Goal: Find contact information: Find contact information

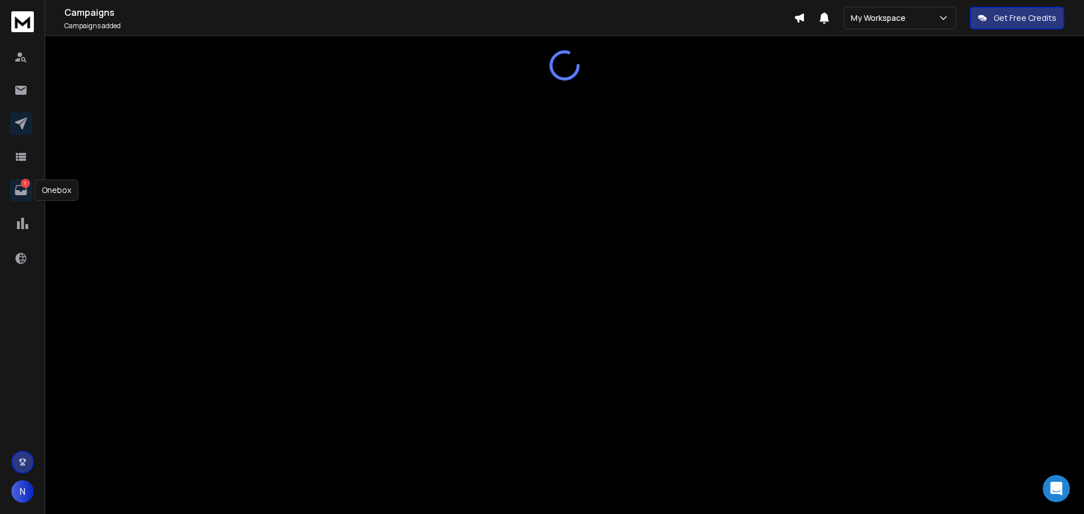
click at [27, 181] on p "1" at bounding box center [25, 183] width 9 height 9
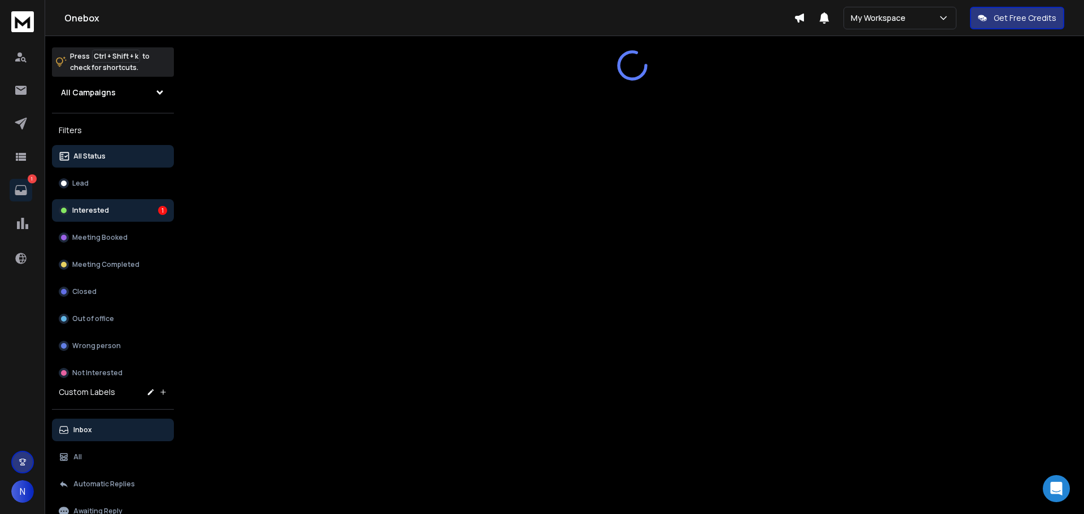
click at [141, 219] on button "Interested 1" at bounding box center [113, 210] width 122 height 23
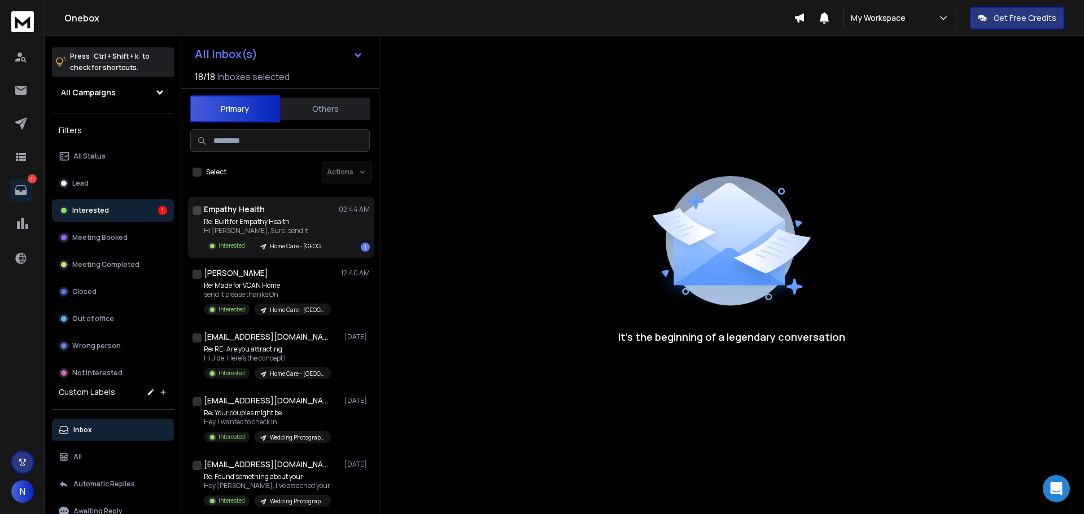
click at [318, 221] on p "Re: Built for Empathy Health" at bounding box center [267, 221] width 127 height 9
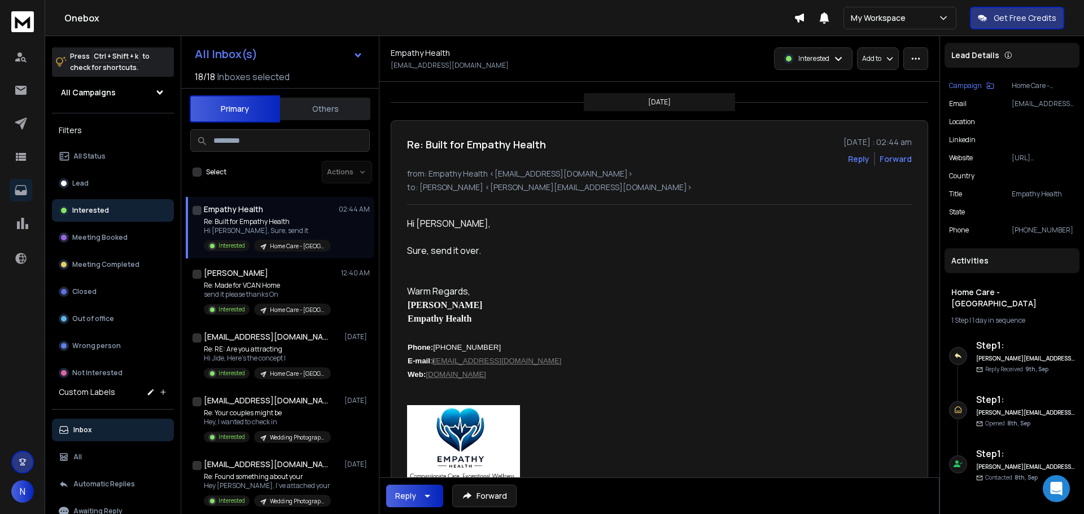
click at [696, 504] on div "Reply Forward" at bounding box center [659, 496] width 560 height 37
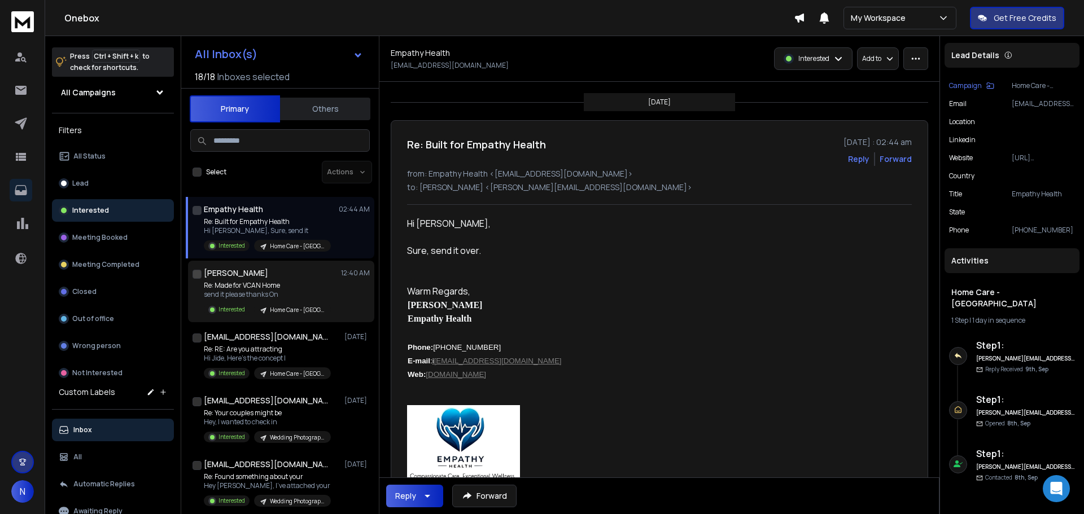
click at [286, 295] on p "send it please thanks On" at bounding box center [267, 294] width 127 height 9
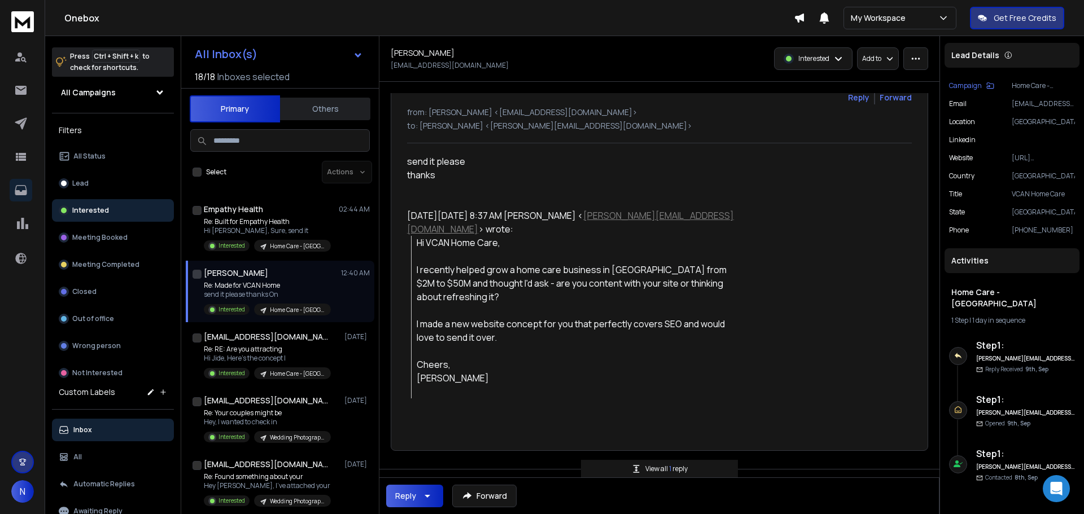
scroll to position [75, 0]
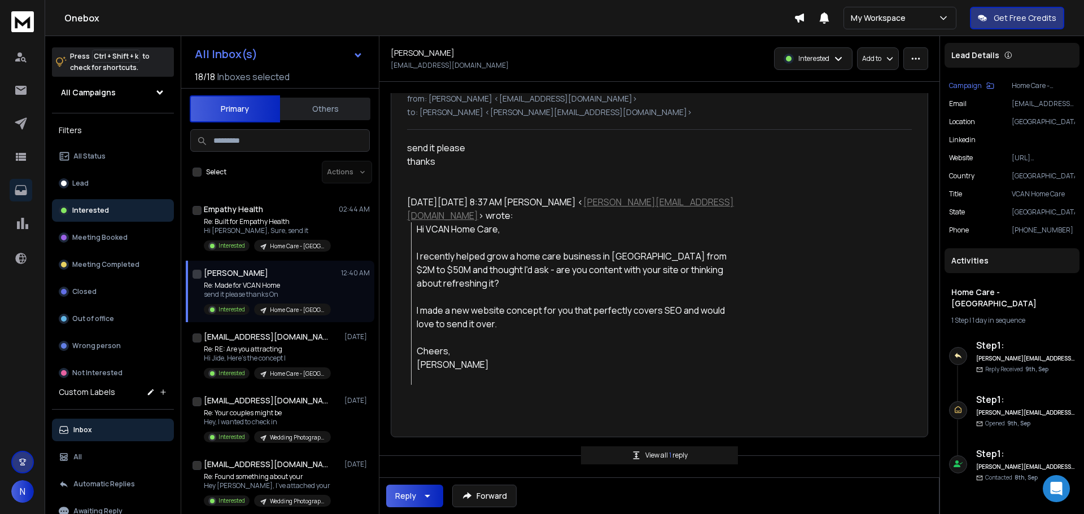
click at [733, 250] on div "I recently helped grow a home care business in [GEOGRAPHIC_DATA] from $2M to $5…" at bounding box center [577, 270] width 320 height 41
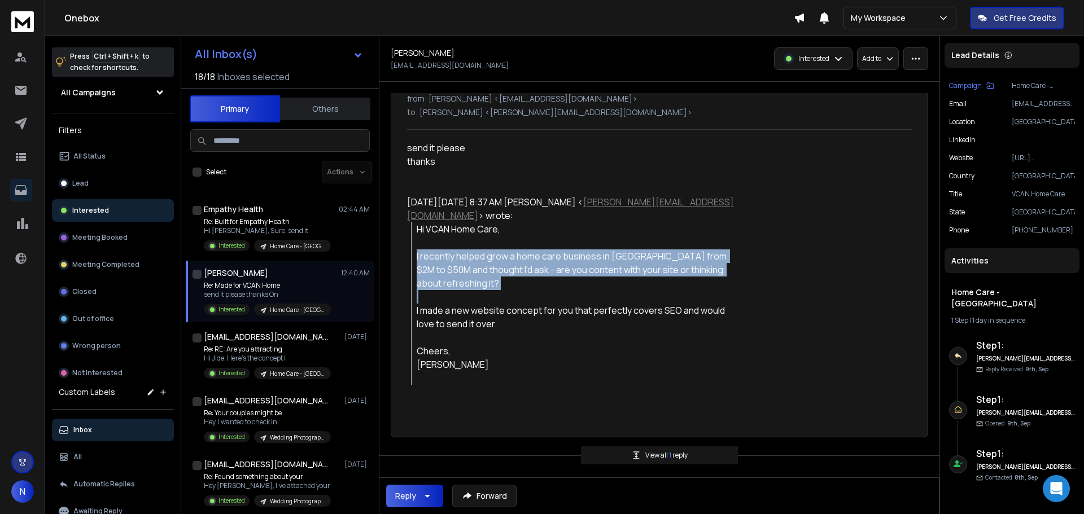
click at [733, 250] on div "I recently helped grow a home care business in [GEOGRAPHIC_DATA] from $2M to $5…" at bounding box center [577, 270] width 320 height 41
click at [597, 250] on div "I recently helped grow a home care business in [GEOGRAPHIC_DATA] from $2M to $5…" at bounding box center [577, 270] width 320 height 41
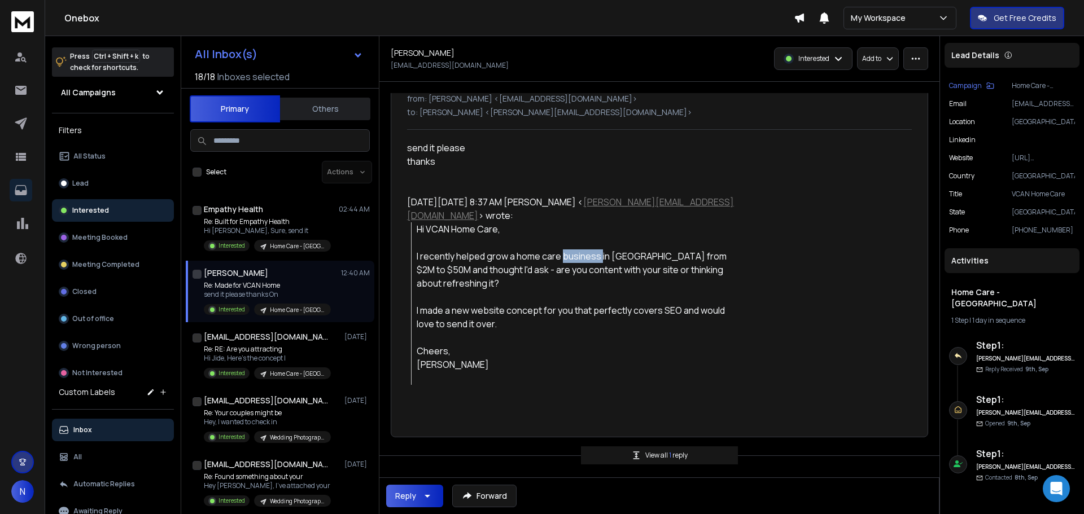
click at [597, 250] on div "I recently helped grow a home care business in [GEOGRAPHIC_DATA] from $2M to $5…" at bounding box center [577, 270] width 320 height 41
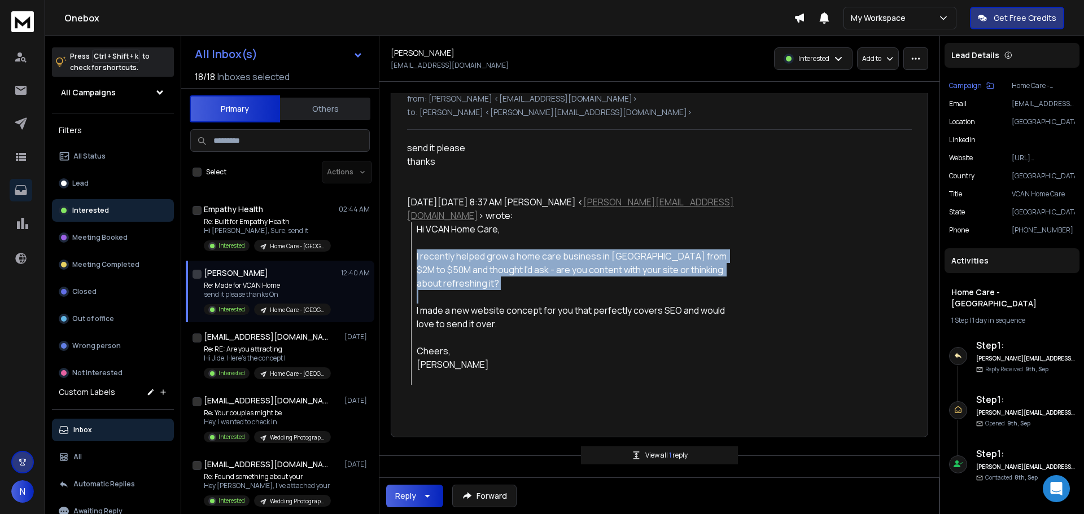
click at [597, 250] on div "I recently helped grow a home care business in [GEOGRAPHIC_DATA] from $2M to $5…" at bounding box center [577, 270] width 320 height 41
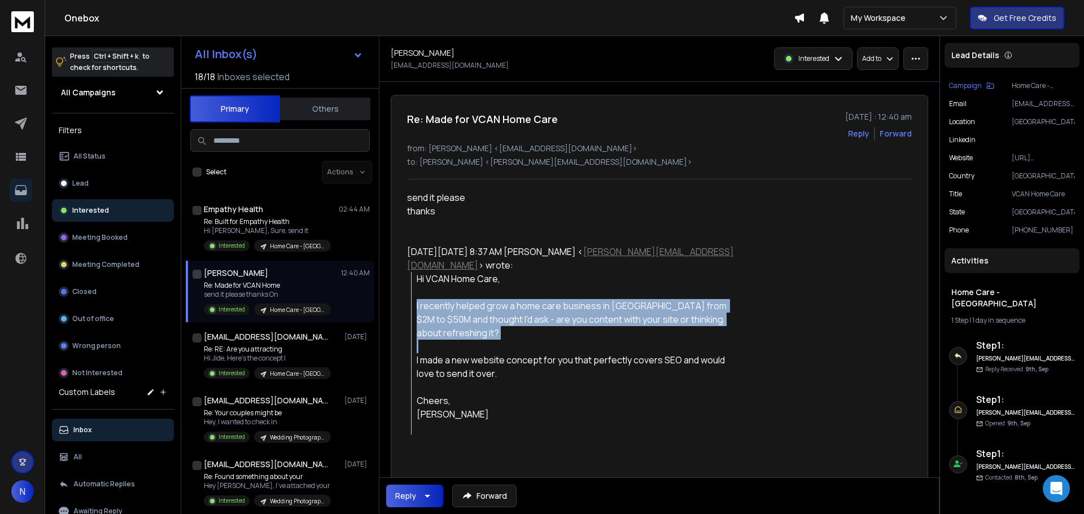
scroll to position [19, 0]
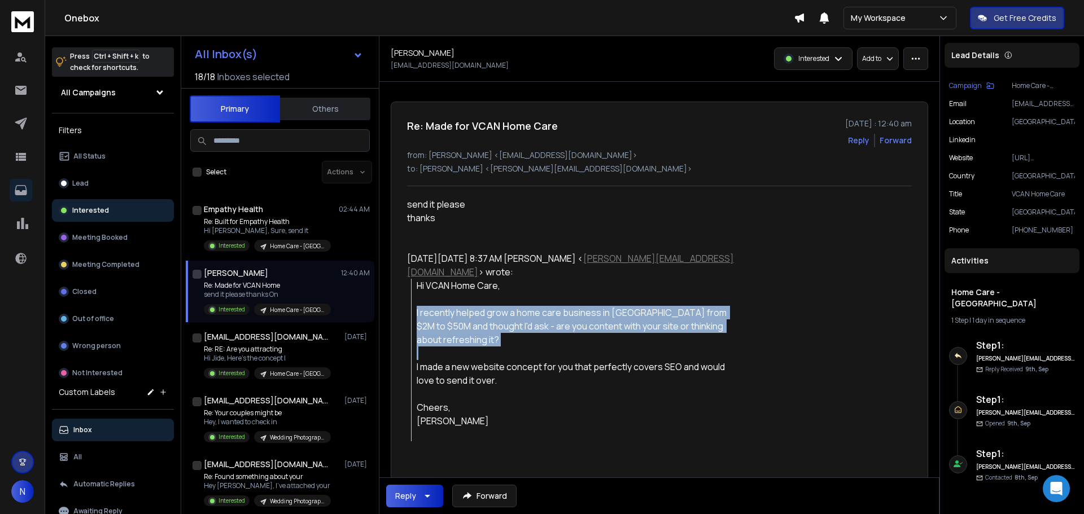
click at [547, 347] on div at bounding box center [577, 354] width 320 height 14
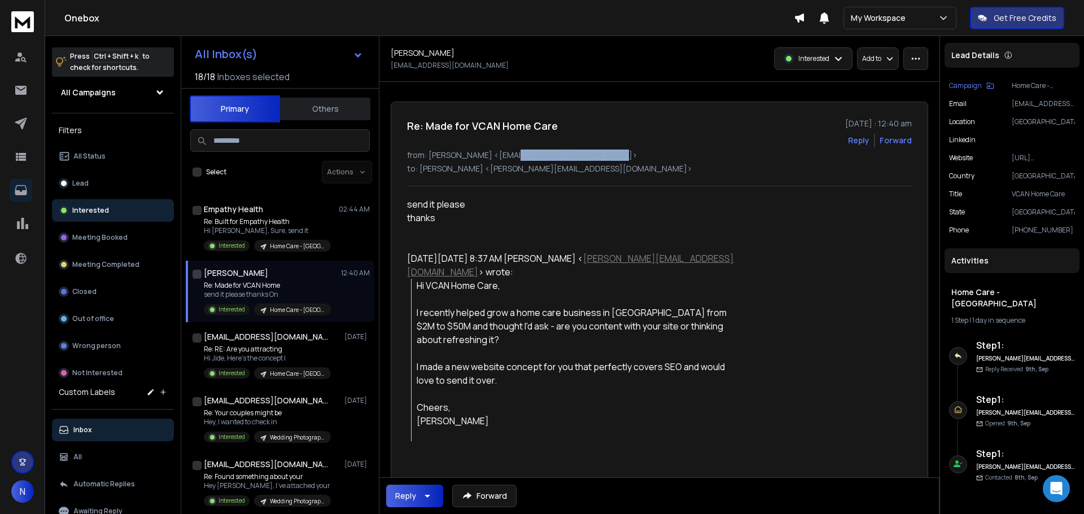
drag, startPoint x: 516, startPoint y: 155, endPoint x: 610, endPoint y: 155, distance: 94.9
click at [610, 155] on p "from: [PERSON_NAME] <[EMAIL_ADDRESS][DOMAIN_NAME]>" at bounding box center [659, 155] width 505 height 11
copy p "[EMAIL_ADDRESS][DOMAIN_NAME]"
